Goal: Task Accomplishment & Management: Manage account settings

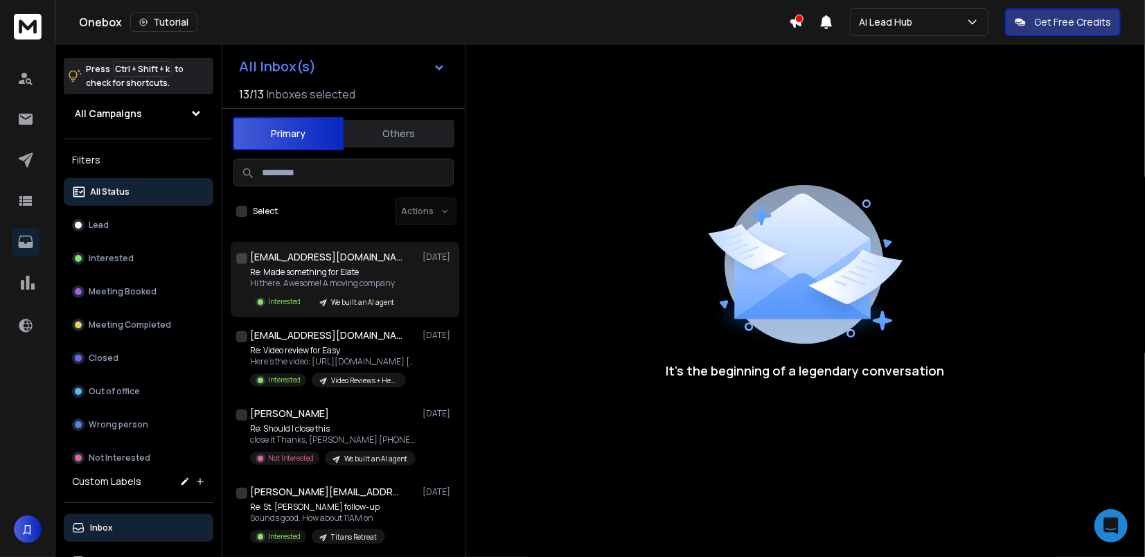
click at [297, 261] on h1 "info@elatemoving.com" at bounding box center [326, 257] width 152 height 14
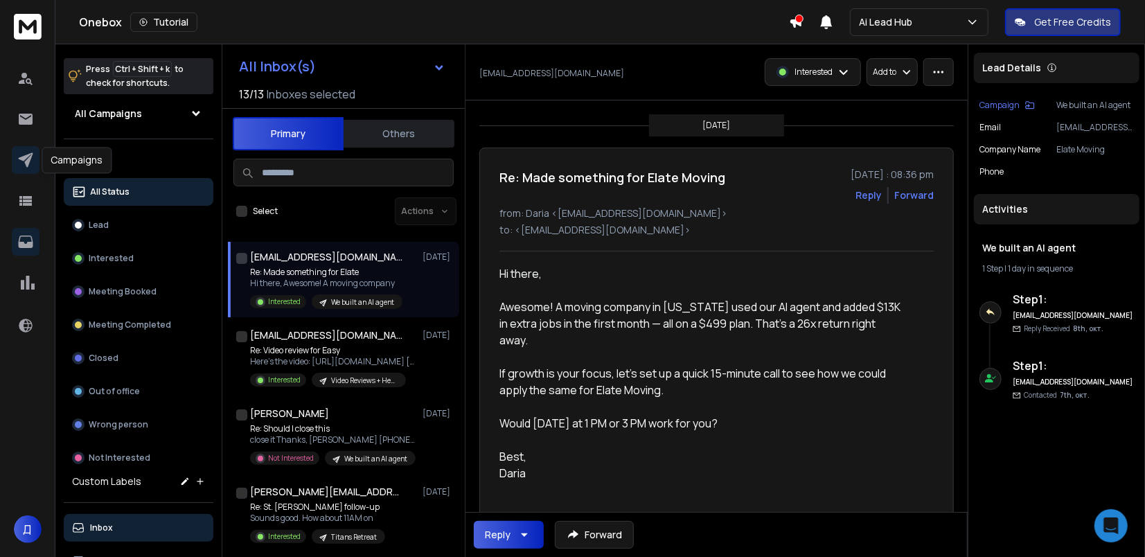
click at [37, 168] on link at bounding box center [26, 160] width 28 height 28
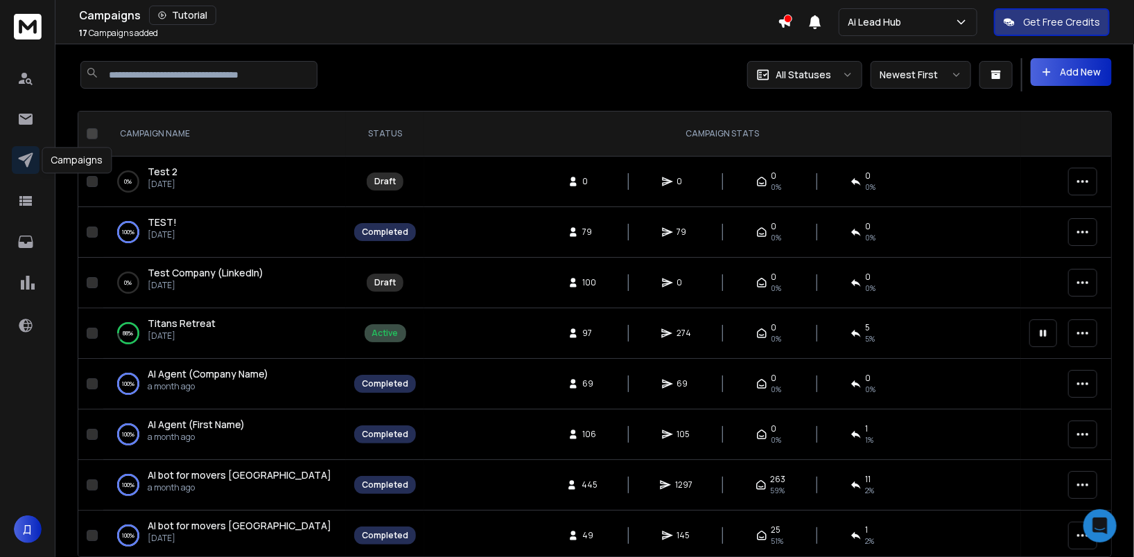
click at [334, 161] on td "0 % Test 2 3 days ago" at bounding box center [224, 182] width 243 height 51
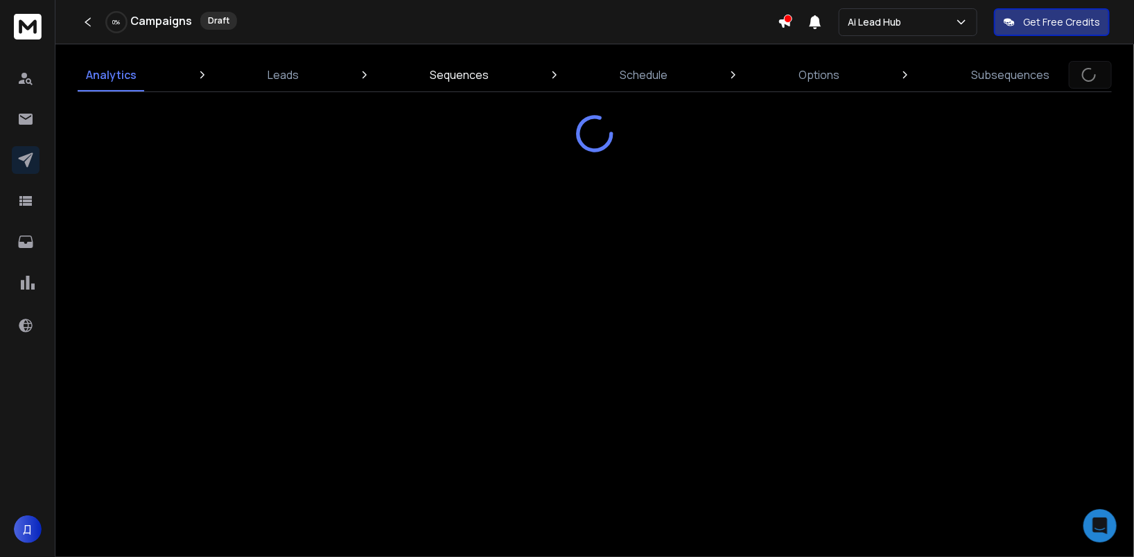
click at [455, 71] on p "Sequences" at bounding box center [459, 75] width 59 height 17
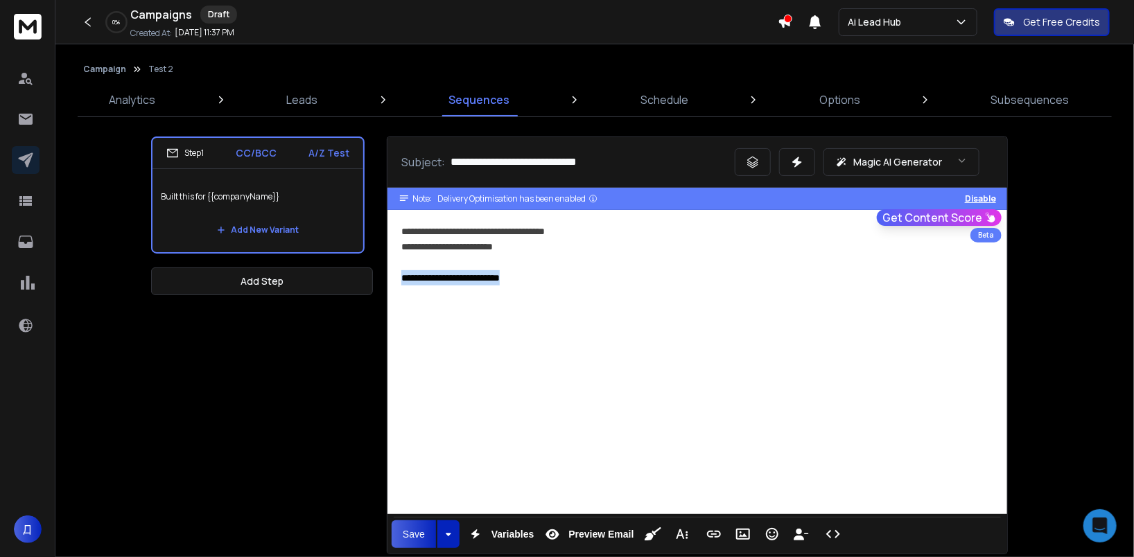
drag, startPoint x: 554, startPoint y: 278, endPoint x: 404, endPoint y: 274, distance: 150.4
click at [369, 283] on div "**********" at bounding box center [594, 346] width 887 height 418
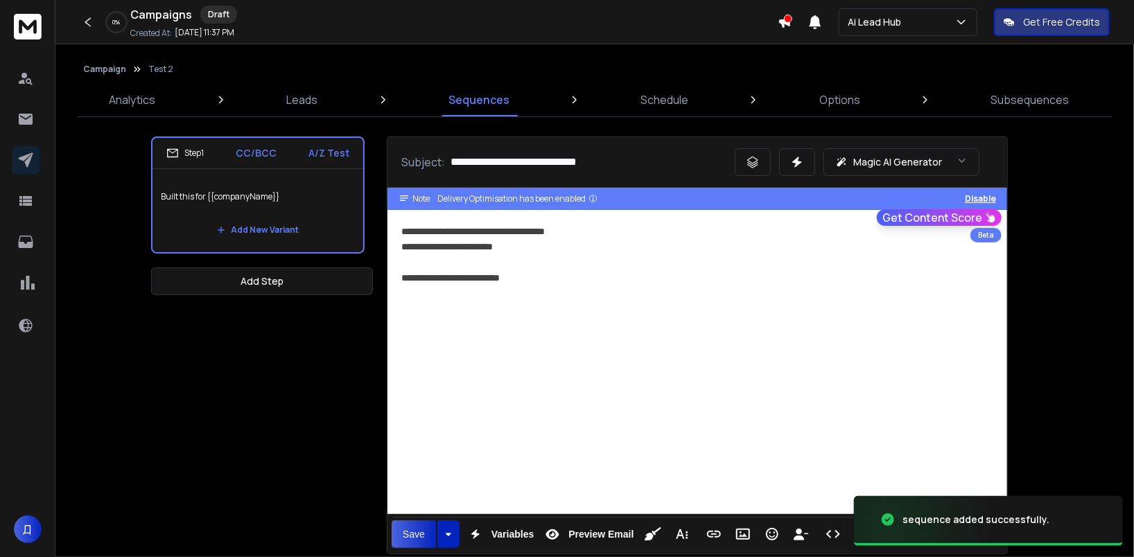
click at [334, 96] on div "Analytics Leads Sequences Schedule Options Subsequences" at bounding box center [589, 99] width 1023 height 33
click at [301, 99] on p "Leads" at bounding box center [301, 99] width 31 height 17
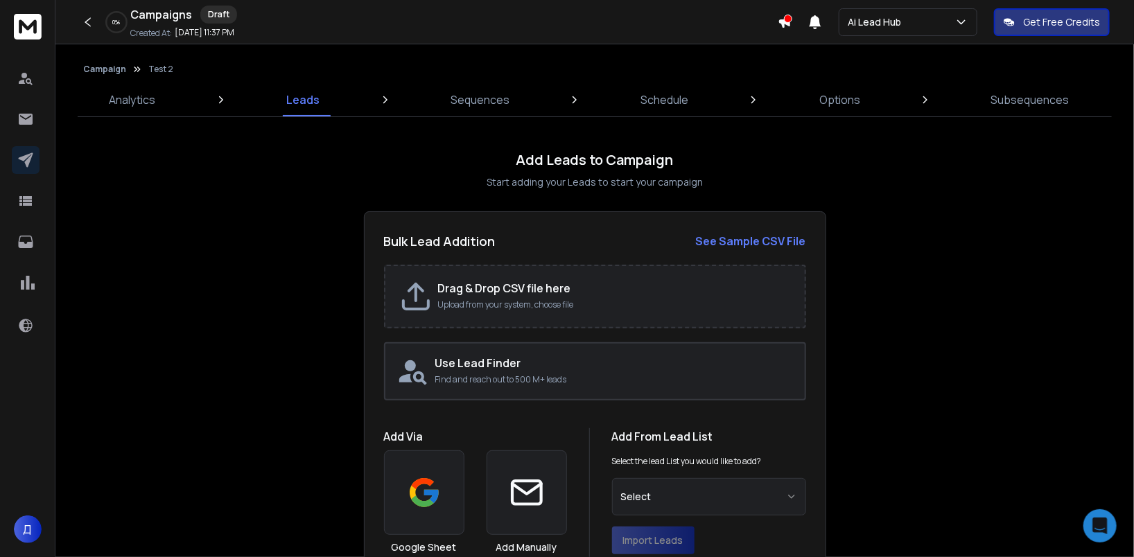
click at [541, 300] on p "Upload from your system, choose file" at bounding box center [614, 304] width 353 height 11
type input "**********"
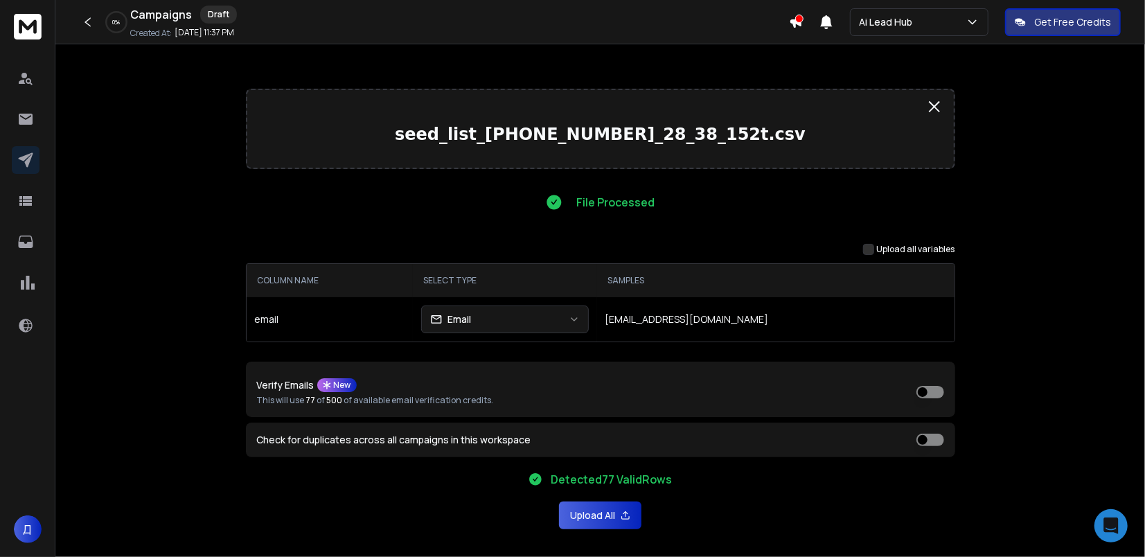
click at [603, 518] on button "Upload All" at bounding box center [600, 516] width 82 height 28
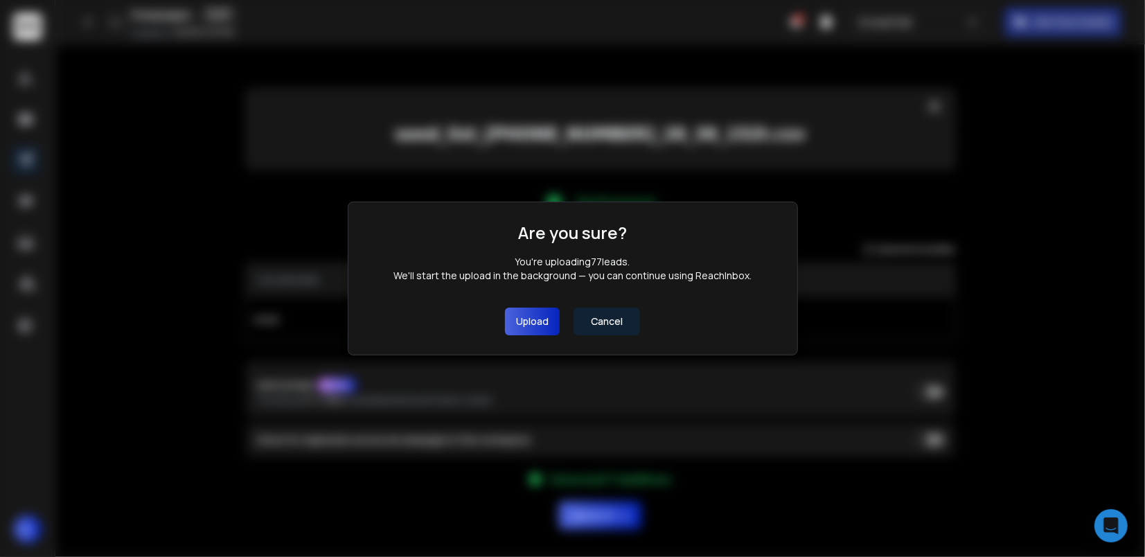
click at [545, 314] on button "Upload" at bounding box center [532, 322] width 55 height 28
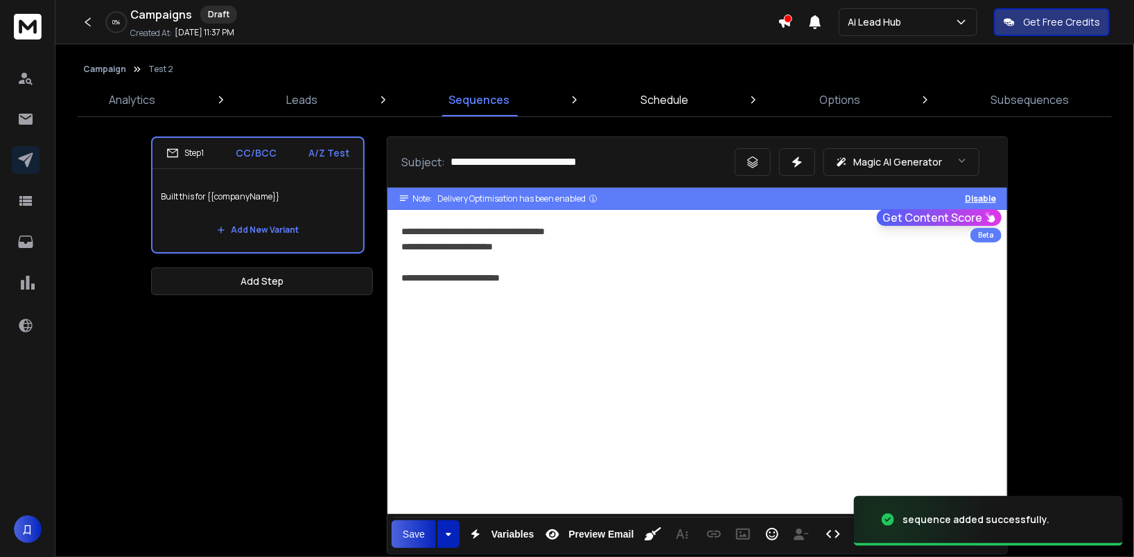
click at [665, 98] on p "Schedule" at bounding box center [664, 99] width 48 height 17
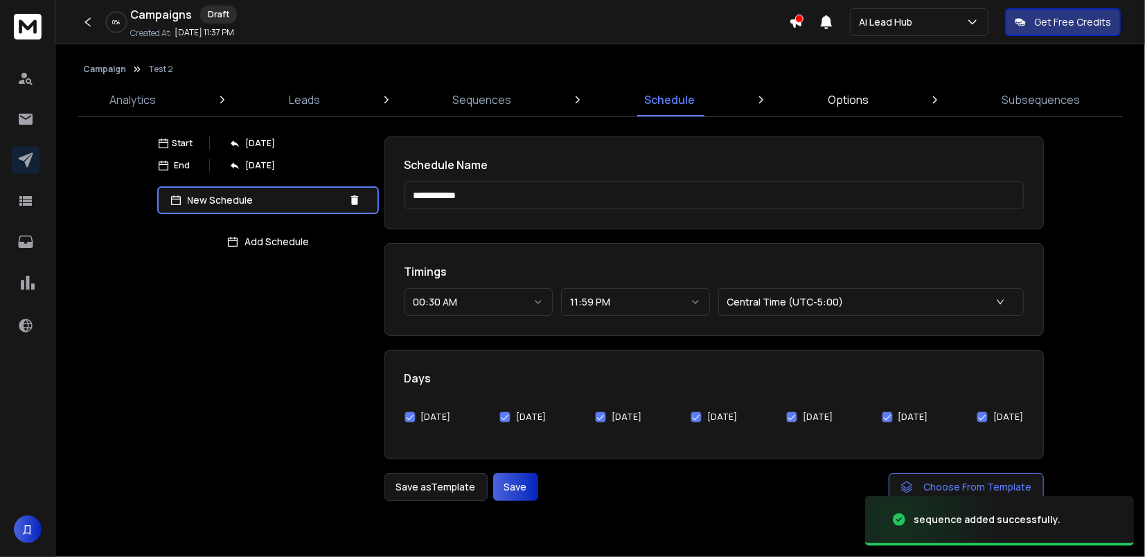
click at [848, 96] on p "Options" at bounding box center [848, 99] width 41 height 17
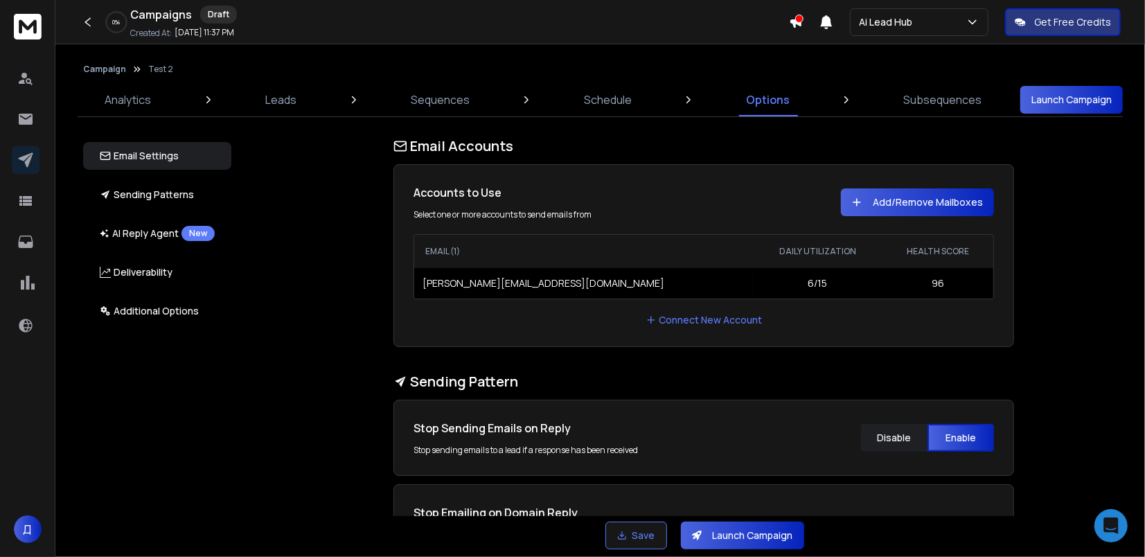
click at [1065, 97] on button "Launch Campaign" at bounding box center [1072, 100] width 103 height 28
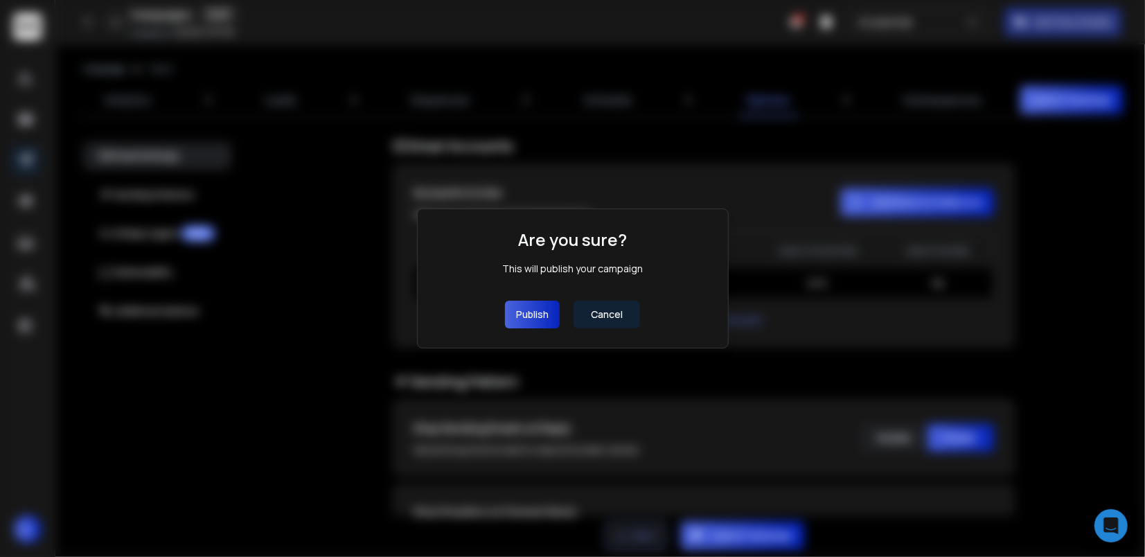
click at [549, 316] on button "Publish" at bounding box center [532, 315] width 55 height 28
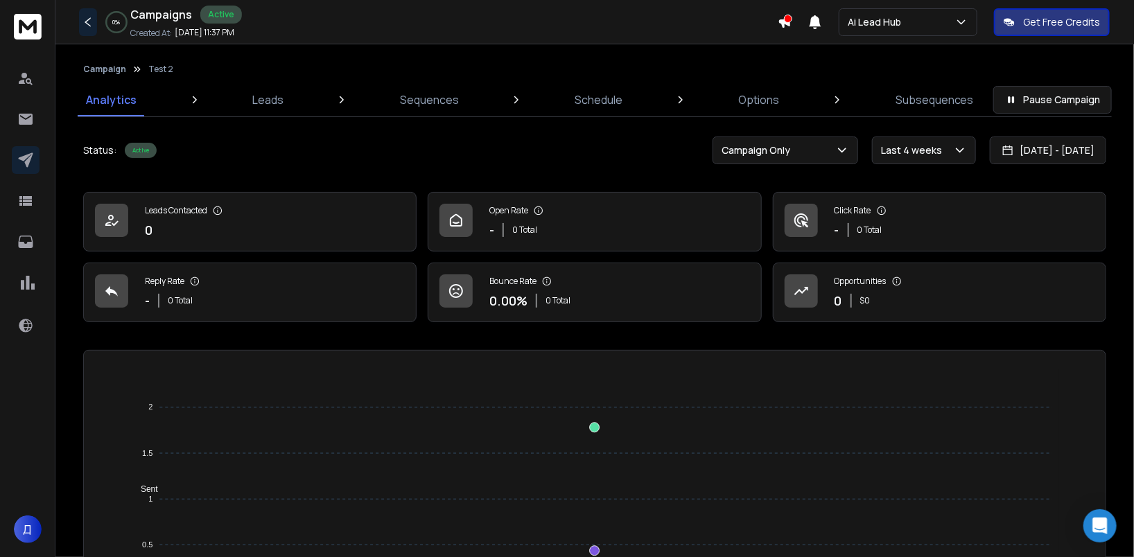
click at [85, 14] on button at bounding box center [88, 22] width 18 height 28
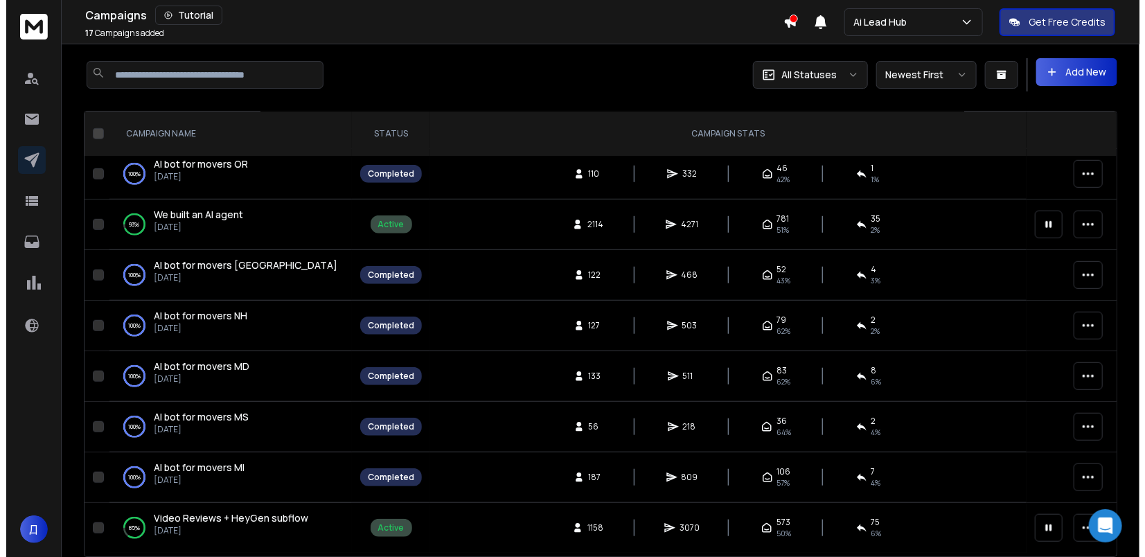
scroll to position [468, 0]
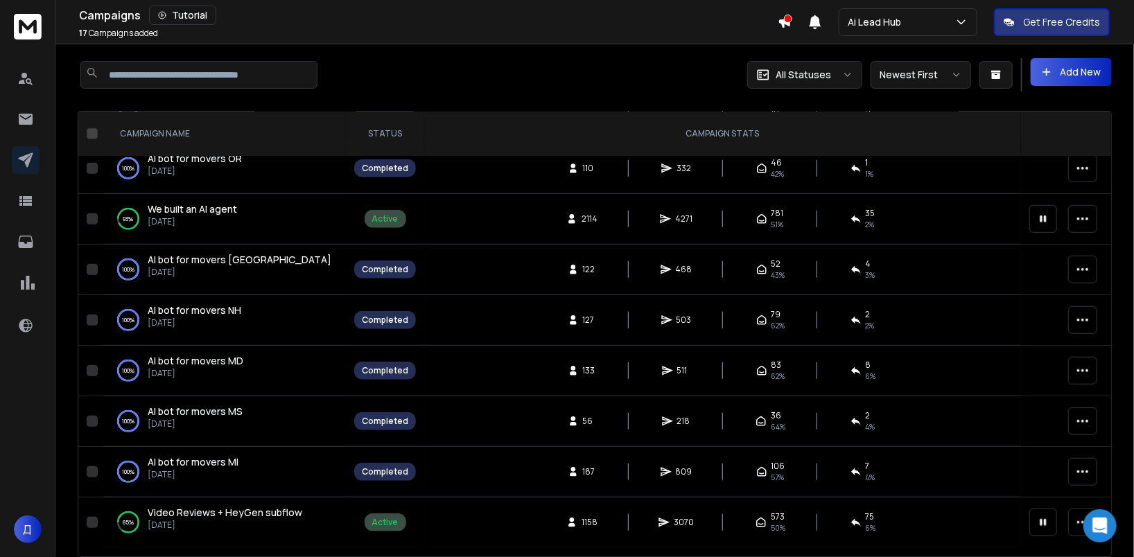
click at [452, 216] on div "2114 4271 781 51 % 35 2 %" at bounding box center [722, 219] width 580 height 22
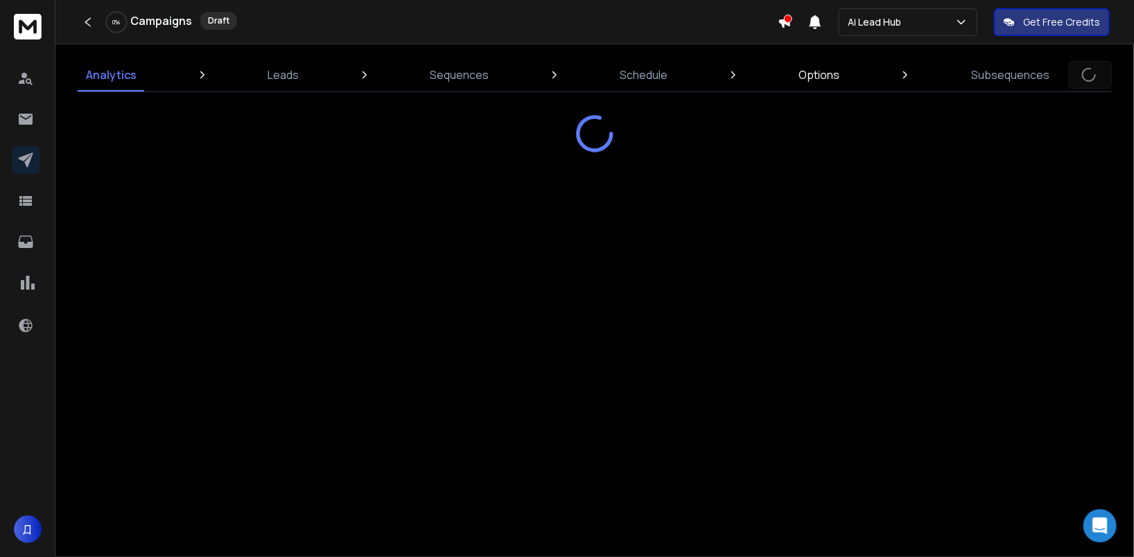
click at [822, 78] on p "Options" at bounding box center [819, 75] width 41 height 17
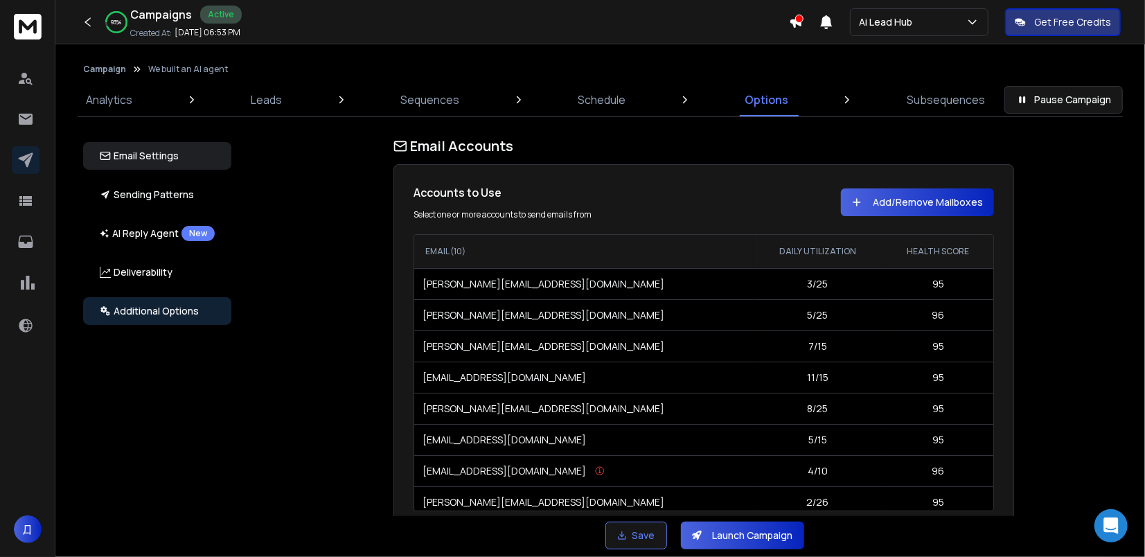
click at [170, 311] on p "Additional Options" at bounding box center [149, 311] width 99 height 14
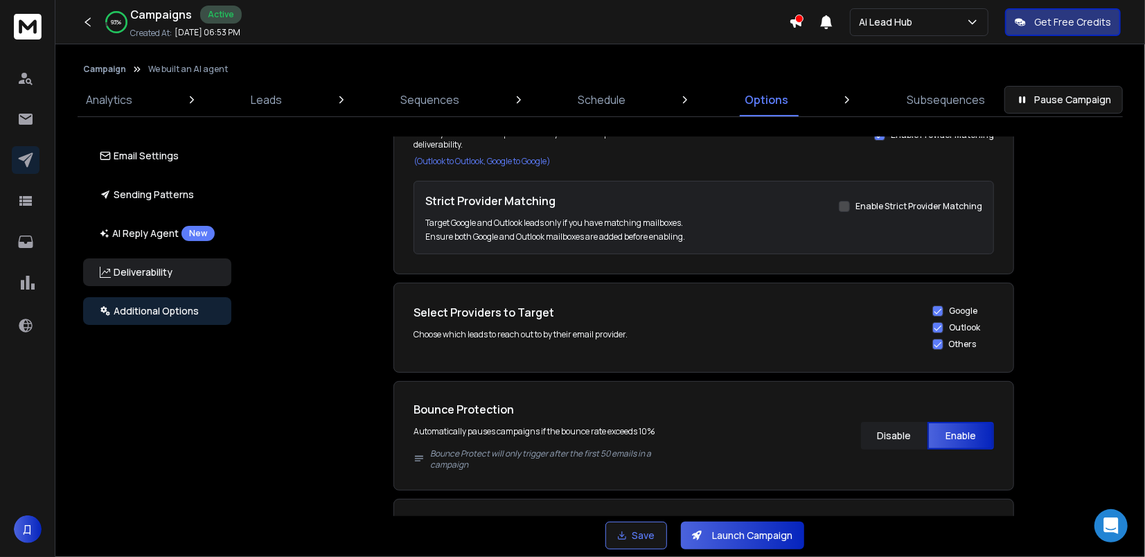
scroll to position [2496, 0]
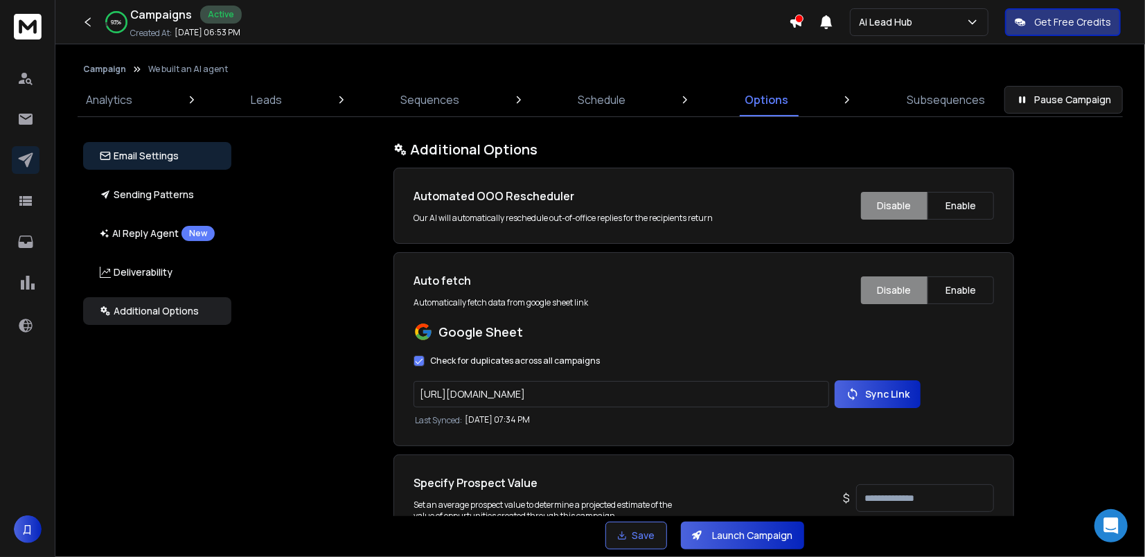
click at [172, 156] on p "Email Settings" at bounding box center [139, 156] width 79 height 14
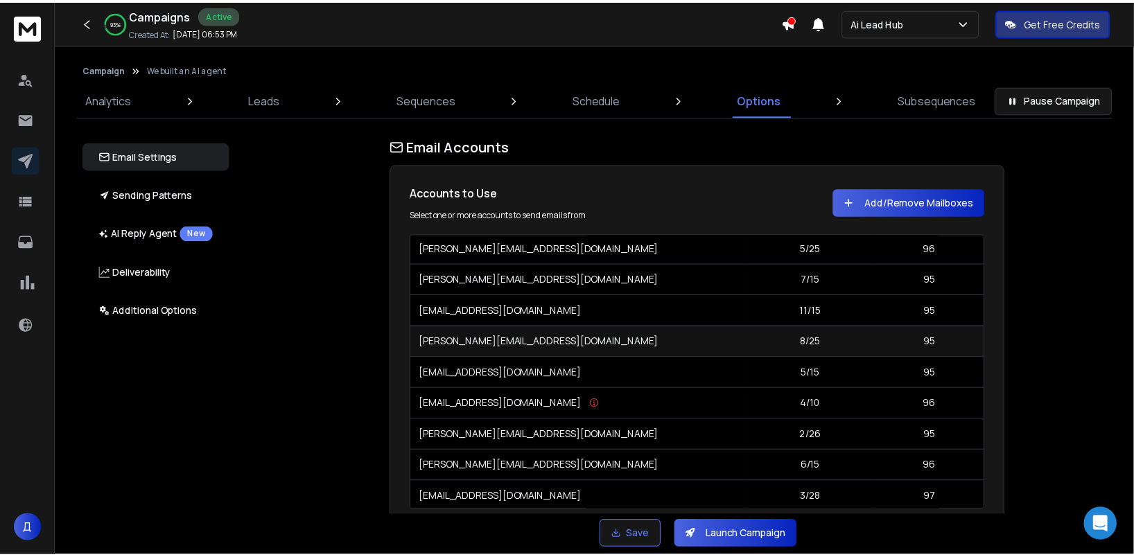
scroll to position [68, 0]
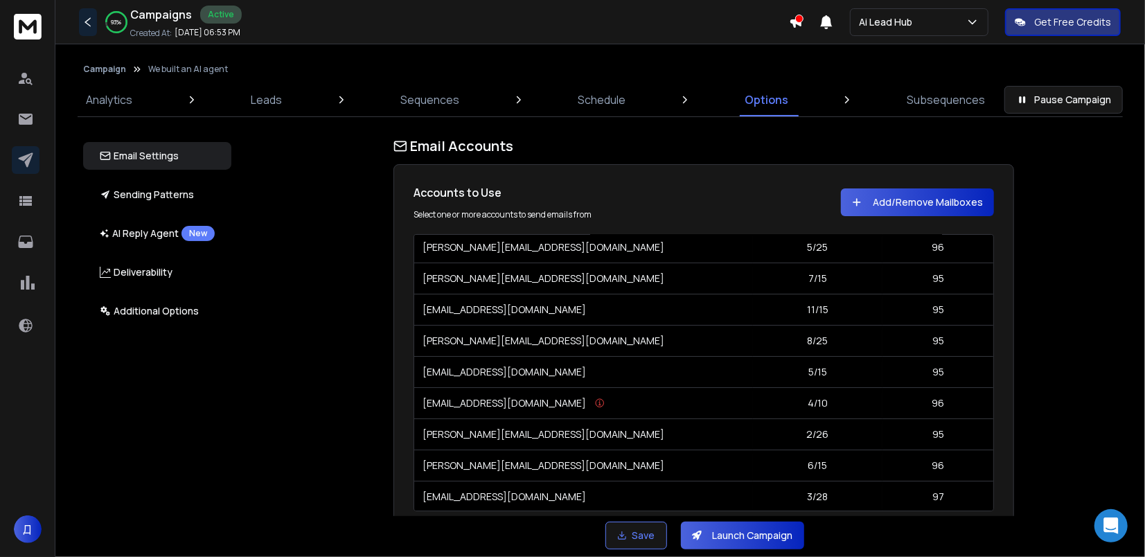
click at [85, 22] on icon at bounding box center [88, 21] width 6 height 9
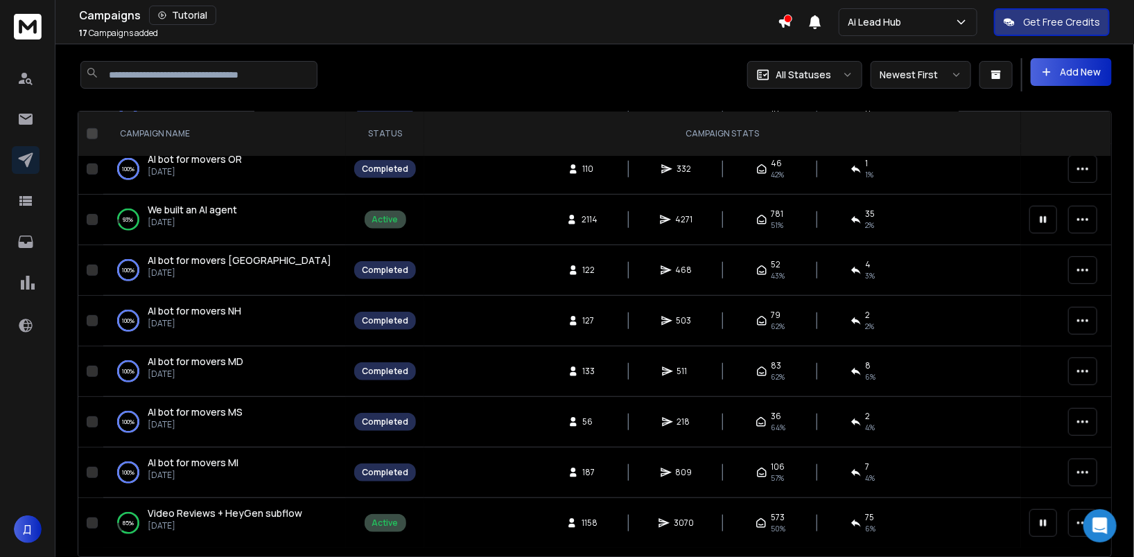
scroll to position [468, 0]
click at [280, 510] on span "Video Reviews + HeyGen subflow" at bounding box center [225, 512] width 155 height 13
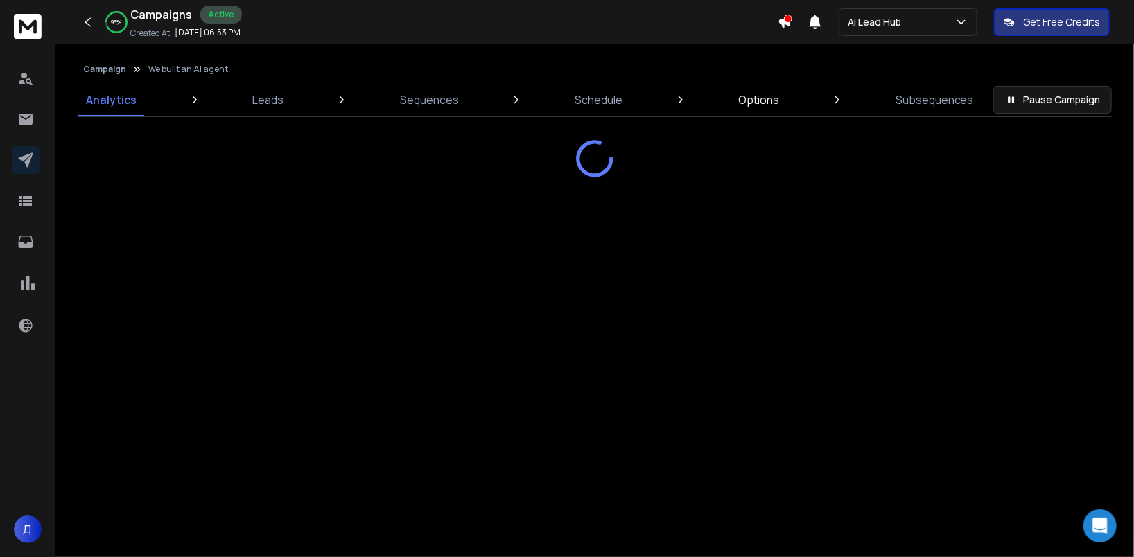
click at [748, 96] on p "Options" at bounding box center [759, 99] width 41 height 17
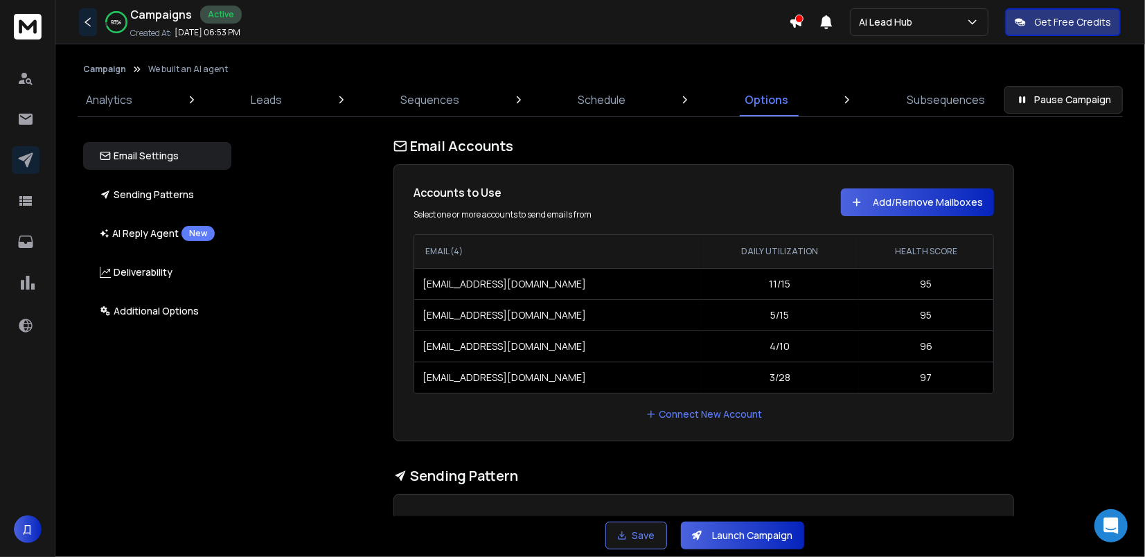
click at [96, 22] on button at bounding box center [88, 22] width 18 height 28
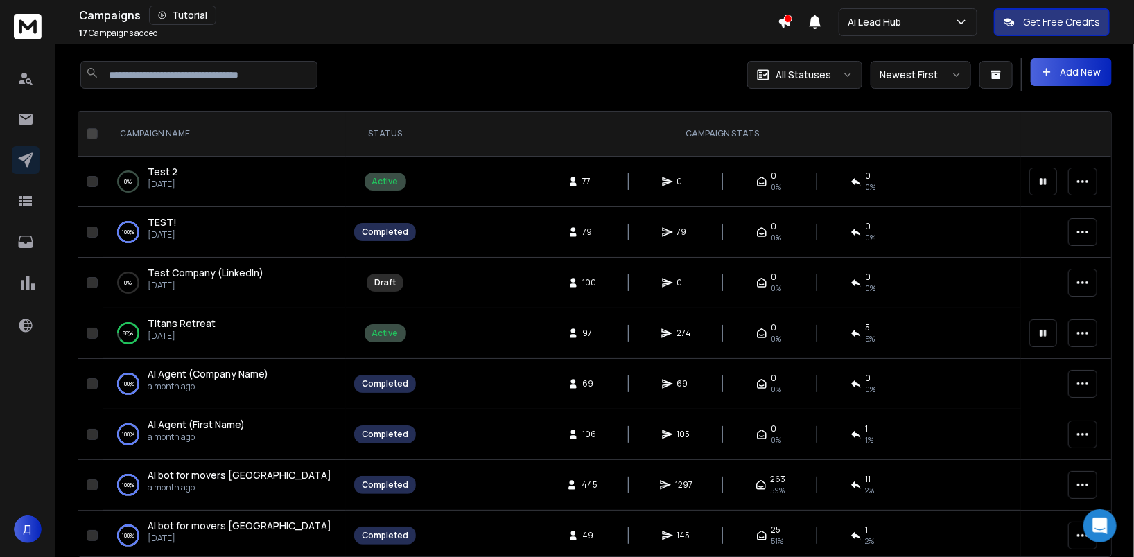
scroll to position [231, 0]
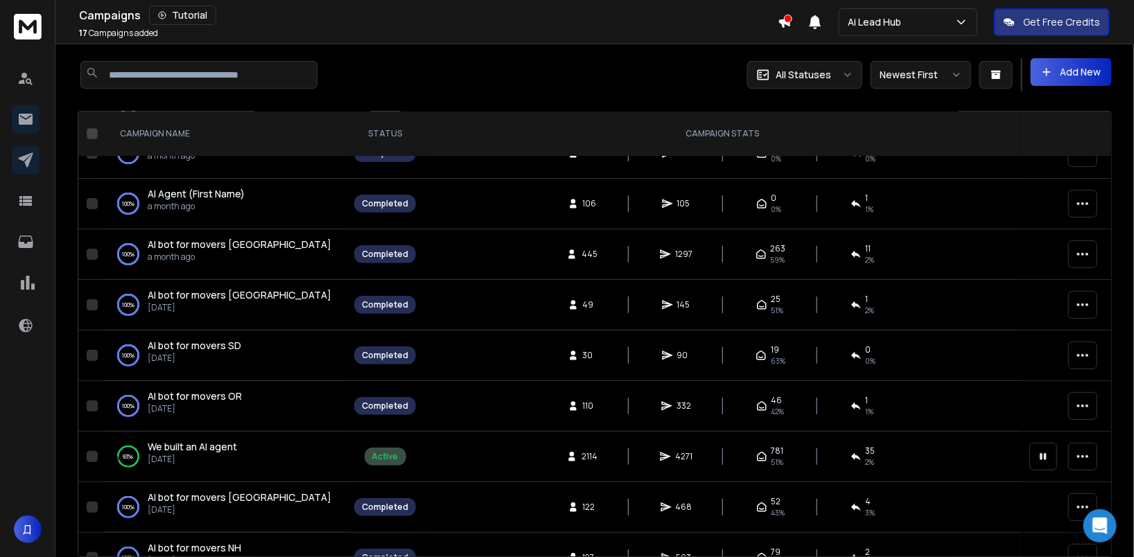
click at [29, 116] on icon at bounding box center [26, 119] width 14 height 11
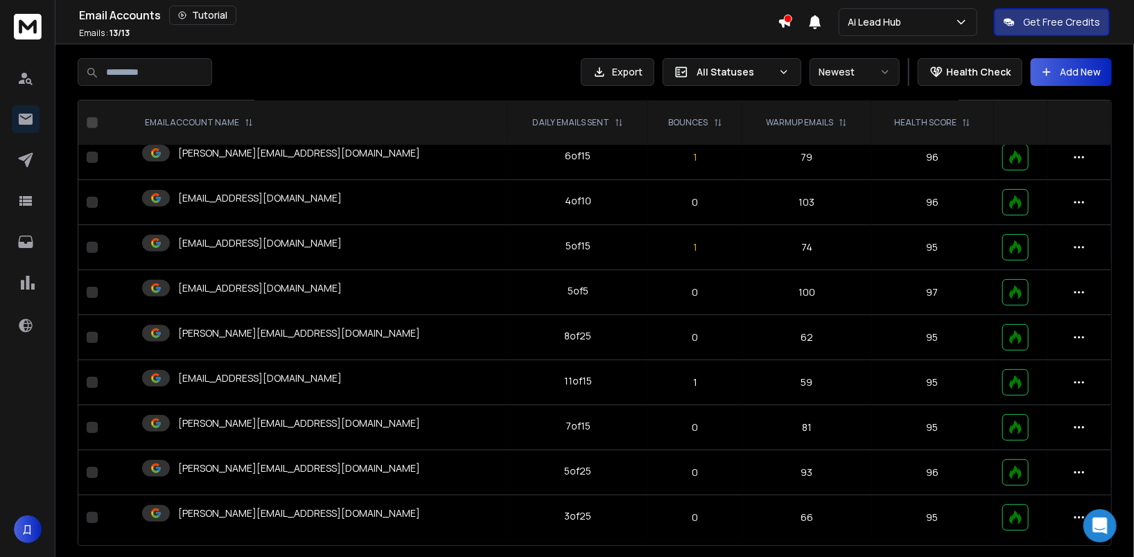
scroll to position [194, 0]
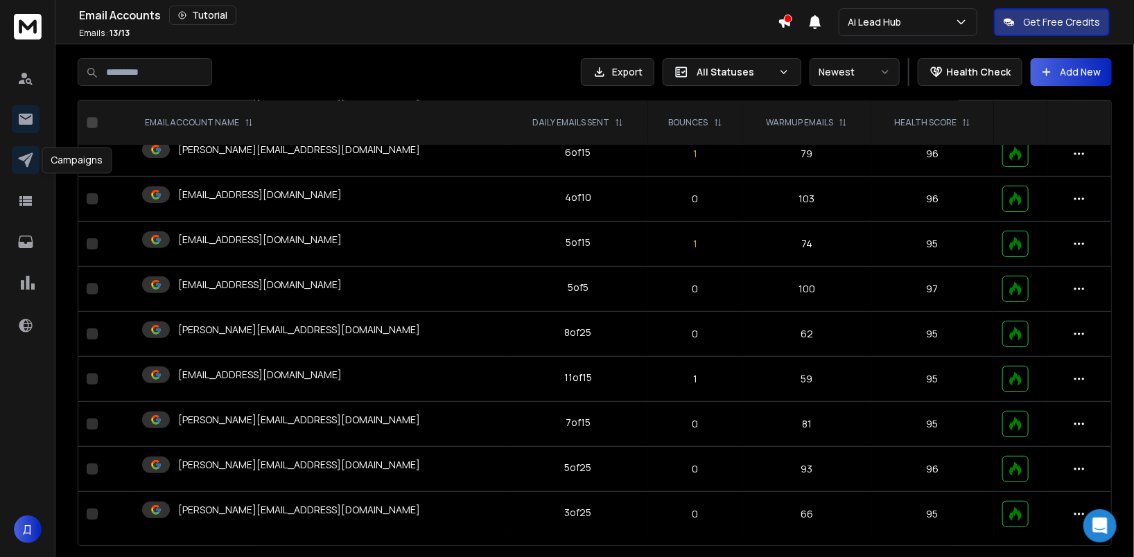
click at [26, 159] on icon at bounding box center [25, 160] width 17 height 17
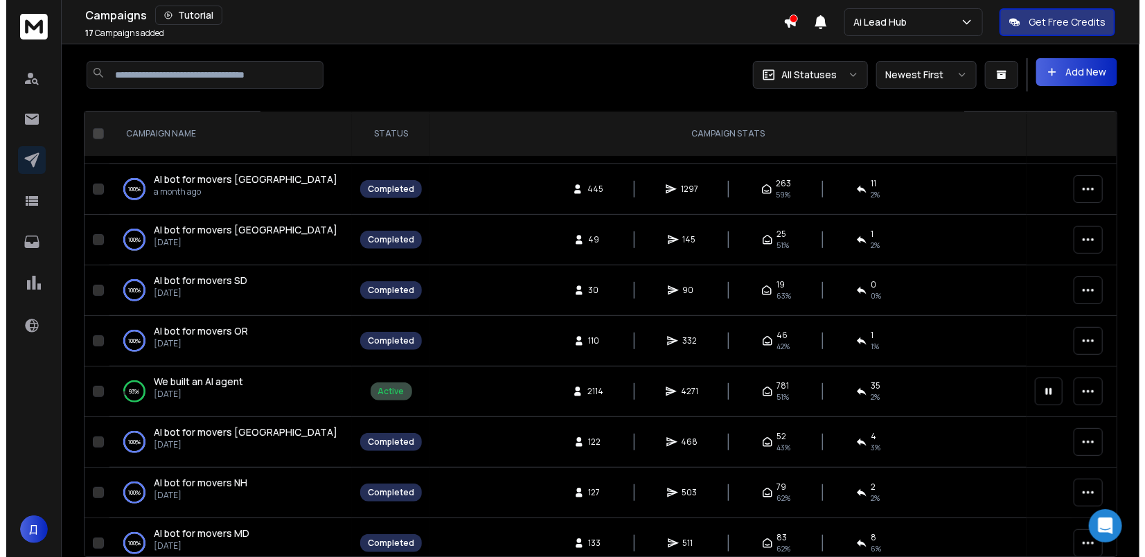
scroll to position [385, 0]
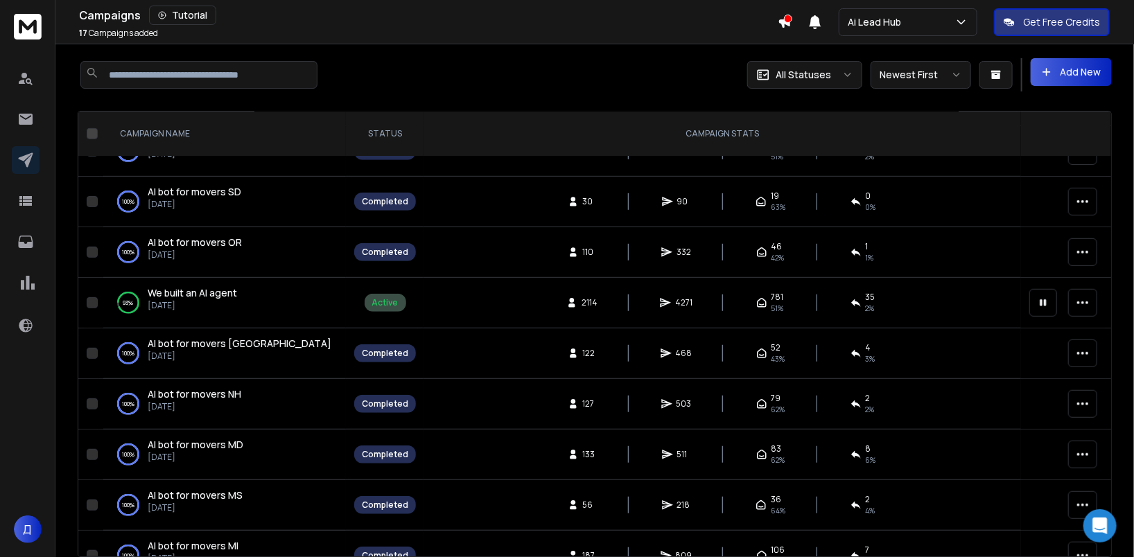
click at [283, 299] on div "93 % We built an AI agent [DATE]" at bounding box center [224, 302] width 215 height 33
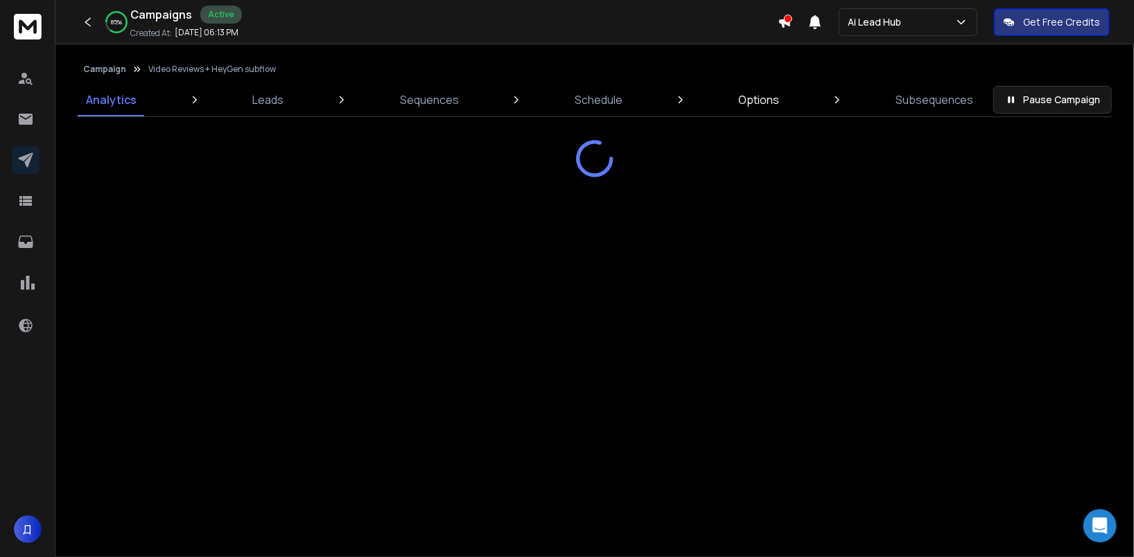
click at [748, 96] on p "Options" at bounding box center [759, 99] width 41 height 17
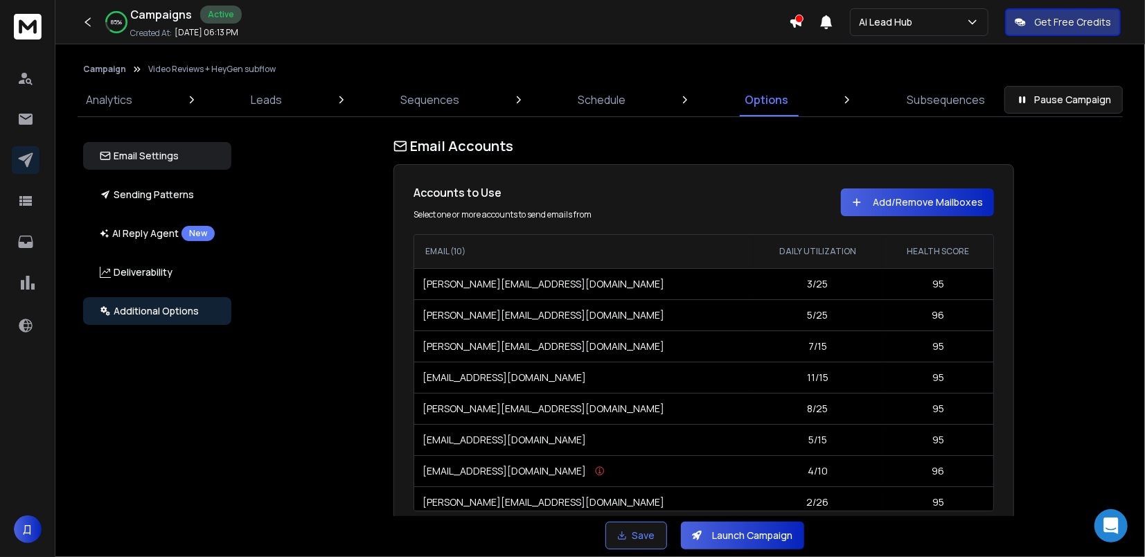
click at [195, 308] on p "Additional Options" at bounding box center [149, 311] width 99 height 14
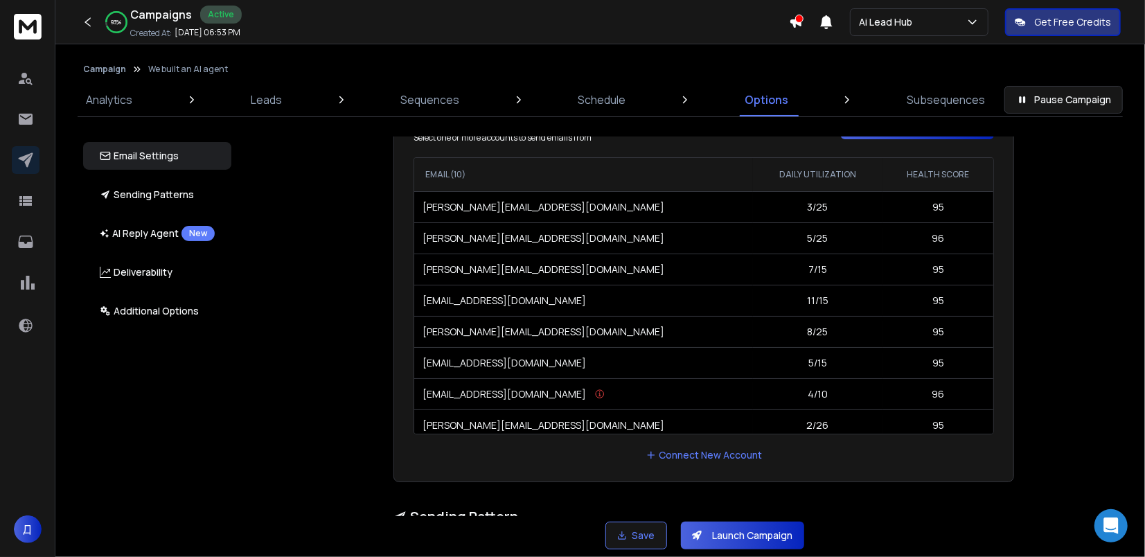
click at [1023, 193] on div "Email Accounts Accounts to Use Select one or more accounts to send emails from …" at bounding box center [712, 327] width 917 height 380
click at [93, 16] on icon at bounding box center [88, 22] width 12 height 12
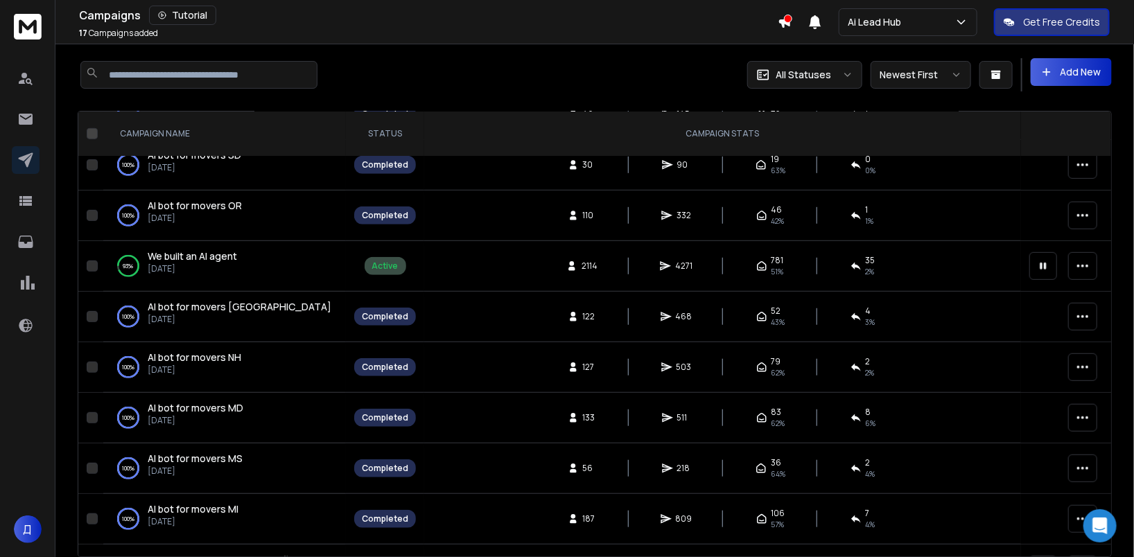
scroll to position [468, 0]
